Goal: Task Accomplishment & Management: Complete application form

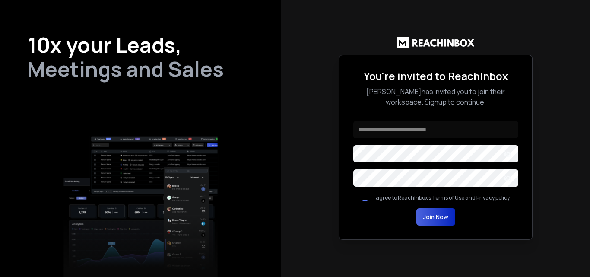
click at [327, 54] on button "Later" at bounding box center [322, 56] width 39 height 22
click at [508, 152] on icon at bounding box center [508, 154] width 8 height 5
click at [368, 196] on button "I agree to ReachInbox's Terms of Use and Privacy policy" at bounding box center [365, 197] width 7 height 7
click at [439, 217] on button "Join Now" at bounding box center [436, 216] width 39 height 17
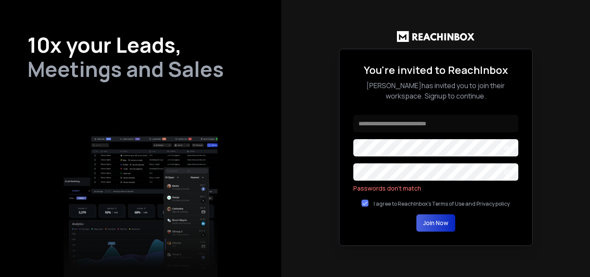
click at [506, 172] on icon at bounding box center [508, 173] width 8 height 8
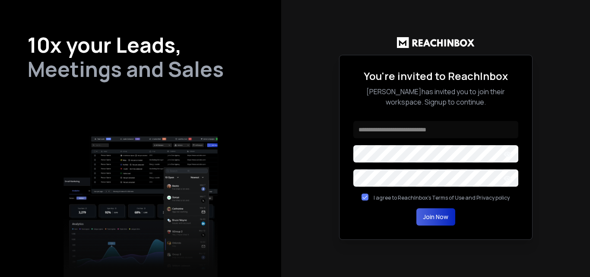
click at [433, 220] on button "Join Now" at bounding box center [436, 216] width 39 height 17
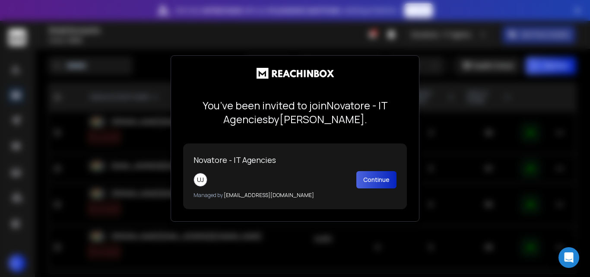
click at [372, 184] on button "Continue" at bounding box center [377, 179] width 40 height 17
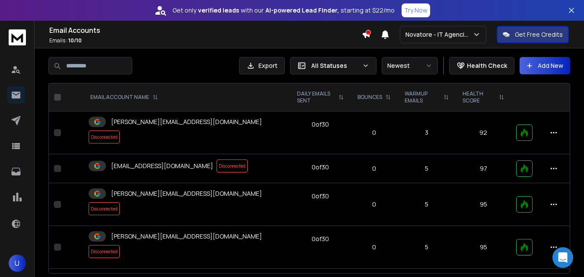
click at [153, 97] on icon at bounding box center [155, 97] width 5 height 5
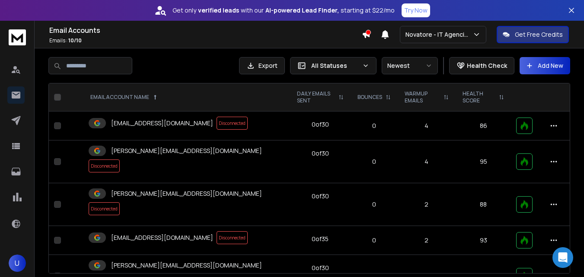
click at [154, 97] on icon at bounding box center [155, 97] width 2 height 5
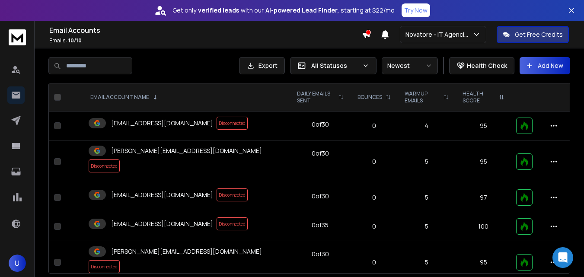
click at [153, 98] on icon at bounding box center [155, 97] width 5 height 5
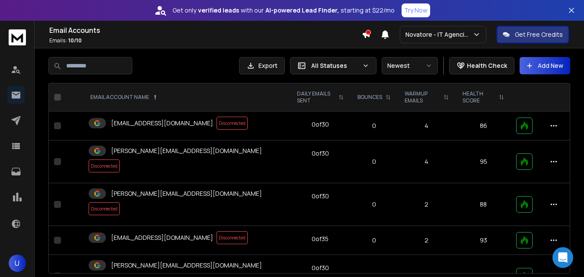
click at [154, 97] on icon at bounding box center [155, 97] width 2 height 5
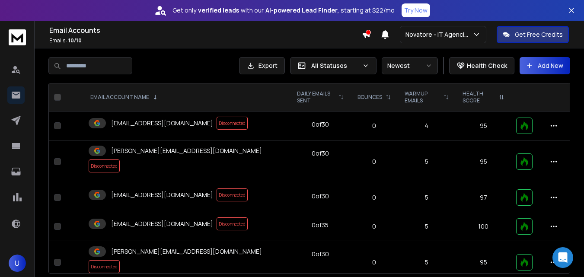
click at [153, 95] on icon at bounding box center [155, 97] width 5 height 5
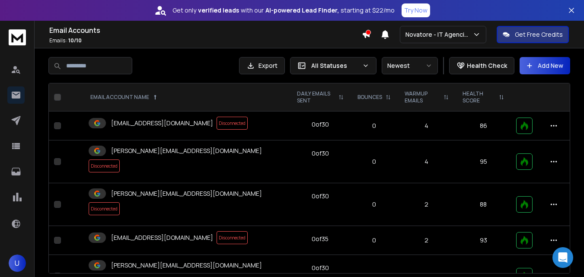
click at [338, 96] on icon at bounding box center [340, 97] width 5 height 5
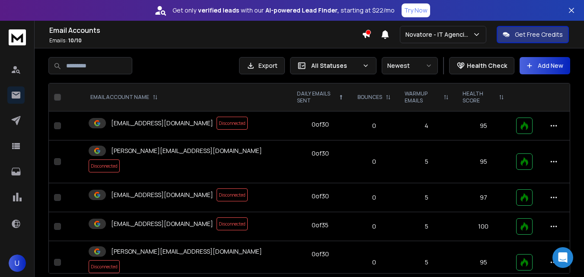
click at [315, 94] on div "DAILY EMAILS SENT" at bounding box center [320, 97] width 47 height 14
click at [338, 96] on icon at bounding box center [340, 97] width 5 height 5
click at [338, 98] on icon at bounding box center [340, 97] width 5 height 5
click at [18, 117] on icon at bounding box center [15, 120] width 9 height 9
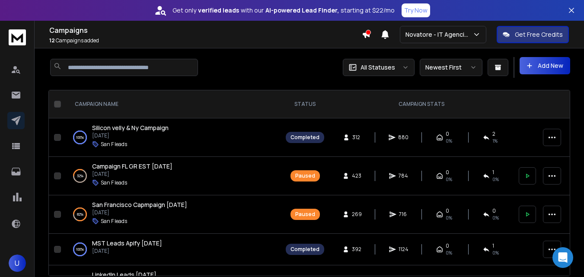
click at [295, 178] on div "Paused" at bounding box center [305, 175] width 20 height 7
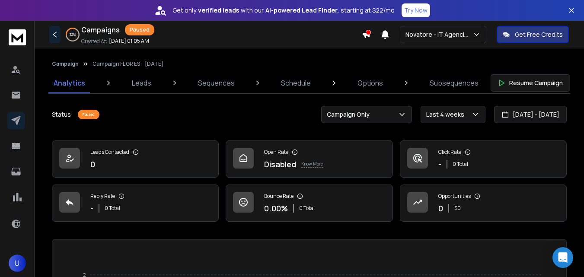
click at [53, 31] on icon at bounding box center [55, 35] width 8 height 8
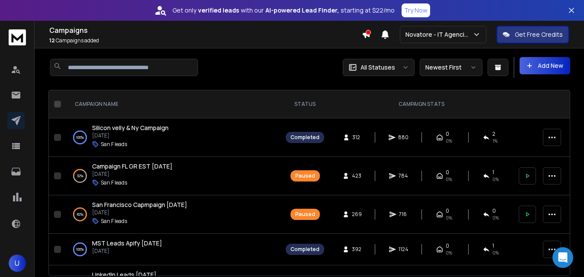
click at [295, 178] on div "Paused" at bounding box center [305, 175] width 20 height 7
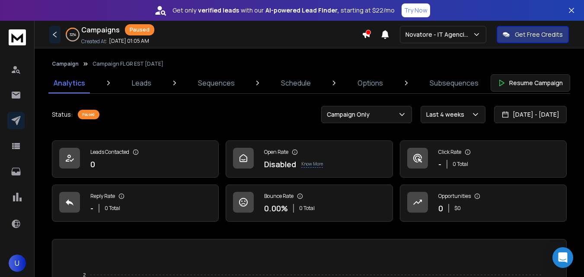
click at [54, 34] on icon at bounding box center [54, 35] width 3 height 6
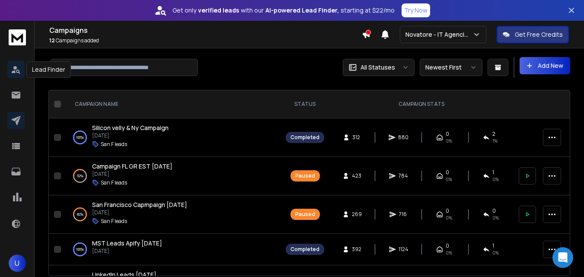
click at [13, 67] on circle at bounding box center [14, 67] width 3 height 3
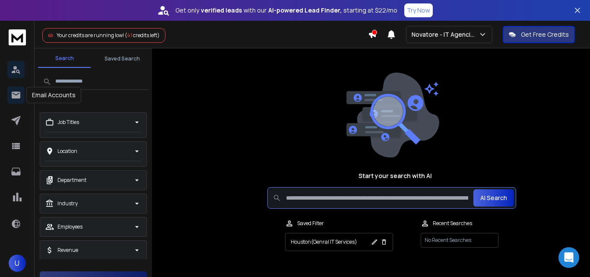
click at [17, 95] on icon at bounding box center [16, 95] width 9 height 7
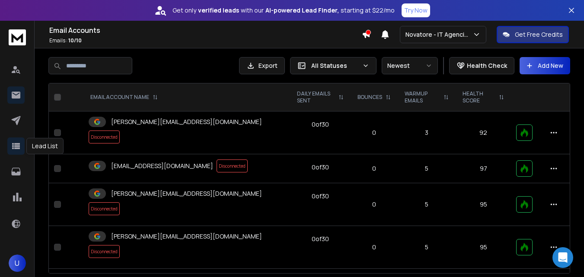
click at [14, 146] on icon at bounding box center [16, 146] width 10 height 10
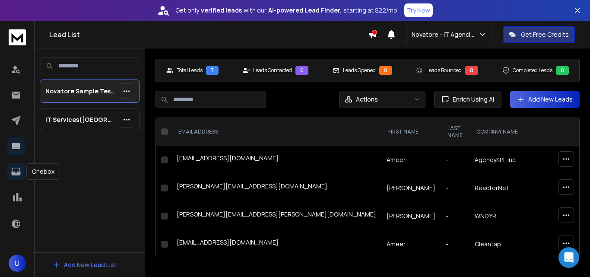
click at [16, 173] on icon at bounding box center [15, 172] width 9 height 8
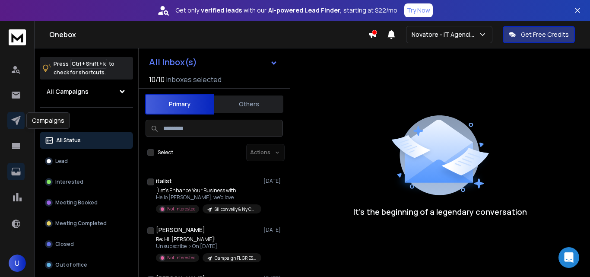
click at [17, 118] on icon at bounding box center [15, 120] width 9 height 9
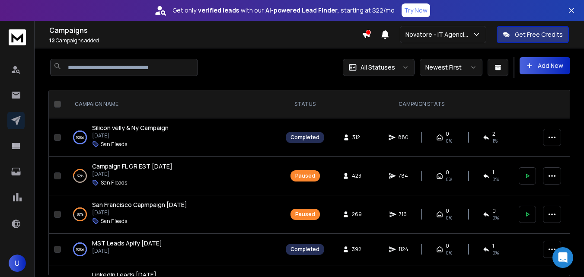
click at [217, 58] on div at bounding box center [178, 67] width 261 height 21
